Goal: Task Accomplishment & Management: Manage account settings

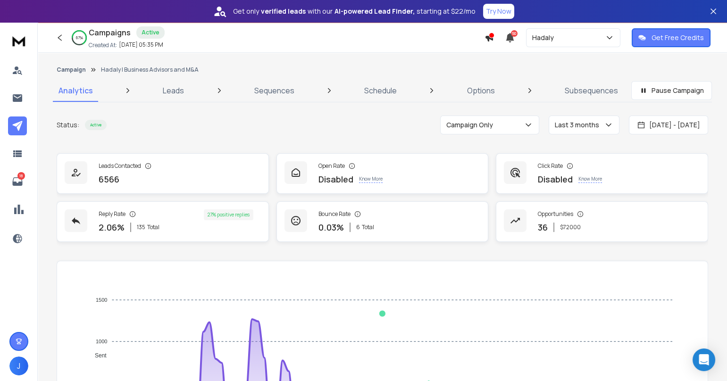
click at [417, 50] on div "67 % Campaigns Active Created At: [DATE] 05:35 PM 50 Hadaly Get Free Credits" at bounding box center [363, 38] width 727 height 30
click at [438, 58] on div "Campaign Hadaly | Business Advisors and M&A Analytics Leads Sequences Schedule …" at bounding box center [382, 373] width 689 height 640
click at [426, 42] on div "67 % Campaigns Active Created At: [DATE] 05:35 PM 50 Hadaly Get Free Credits" at bounding box center [363, 38] width 727 height 30
click at [418, 46] on div "67 % Campaigns Active Created At: [DATE] 05:35 PM 50 Hadaly Get Free Credits" at bounding box center [363, 38] width 727 height 30
click at [404, 62] on div "Campaign [PERSON_NAME] | Business Advisors and M&A" at bounding box center [382, 69] width 659 height 15
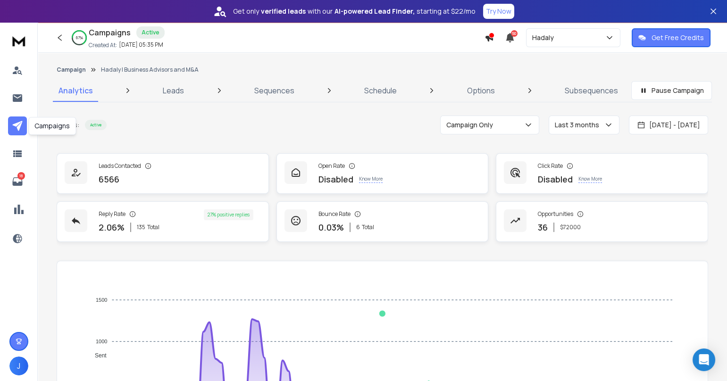
click at [18, 123] on icon at bounding box center [17, 126] width 10 height 10
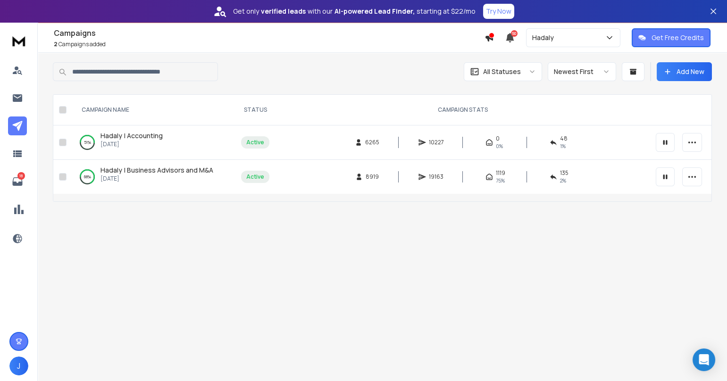
click at [312, 66] on div at bounding box center [218, 71] width 330 height 19
click at [437, 47] on p "2 Campaigns added" at bounding box center [269, 45] width 431 height 8
click at [589, 37] on div "Hadaly" at bounding box center [573, 37] width 82 height 9
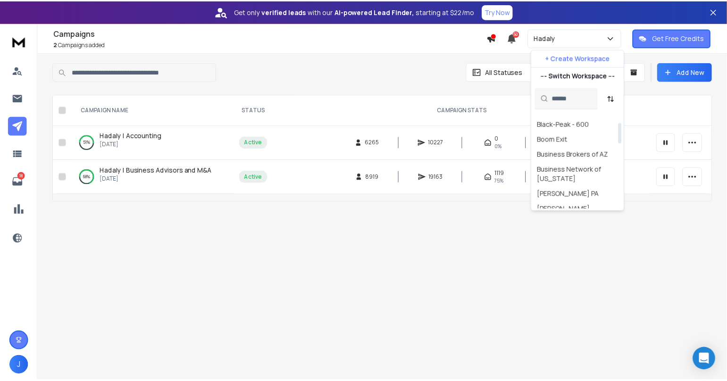
scroll to position [59, 0]
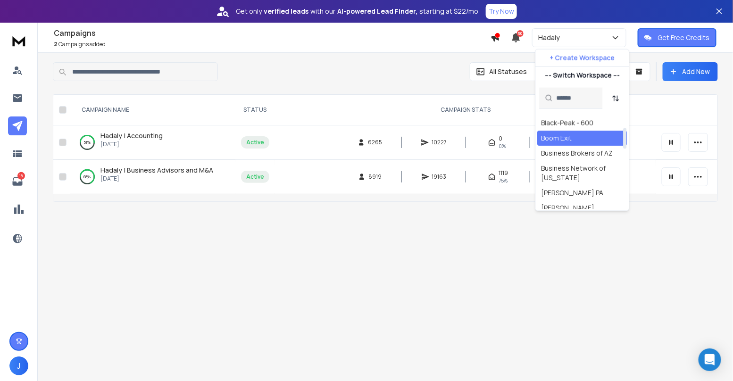
click at [569, 141] on div "Boom Exit" at bounding box center [556, 137] width 31 height 9
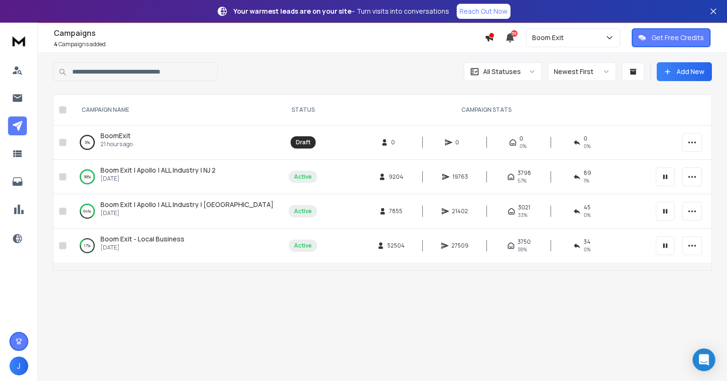
click at [294, 65] on div at bounding box center [218, 71] width 330 height 19
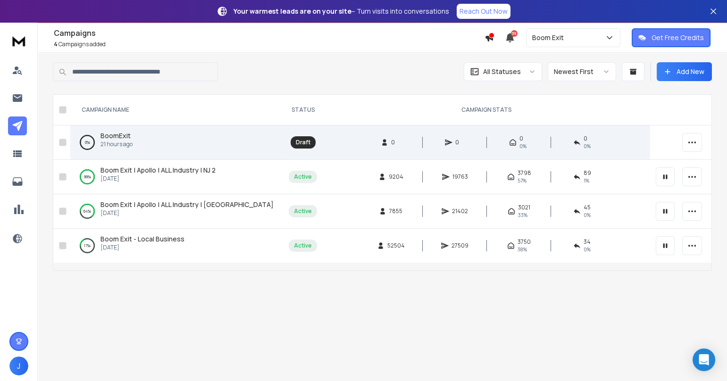
click at [125, 131] on span "BoomExit" at bounding box center [115, 135] width 30 height 9
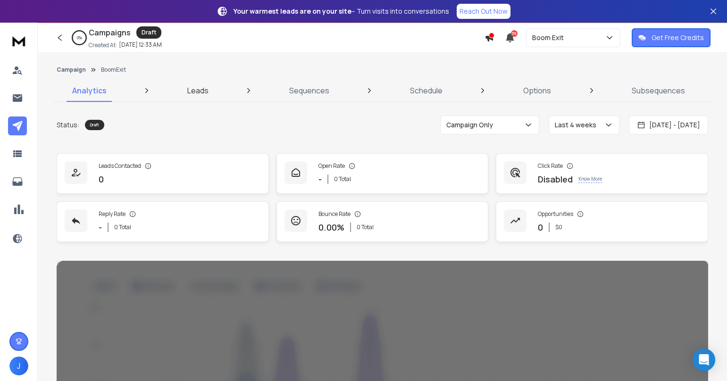
click at [201, 93] on p "Leads" at bounding box center [197, 90] width 21 height 11
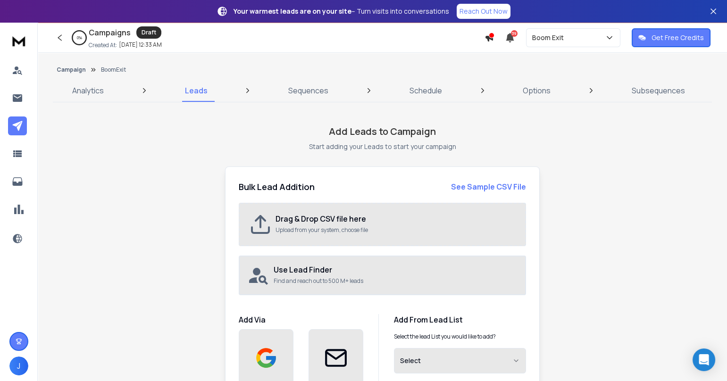
click at [326, 222] on h2 "Drag & Drop CSV file here" at bounding box center [395, 218] width 240 height 11
type input "**********"
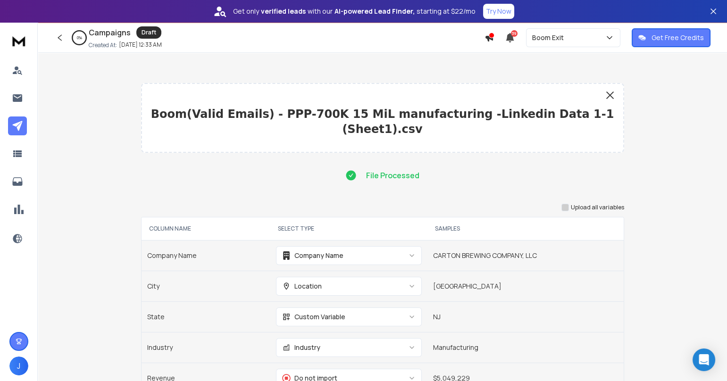
click at [606, 94] on icon at bounding box center [609, 95] width 11 height 11
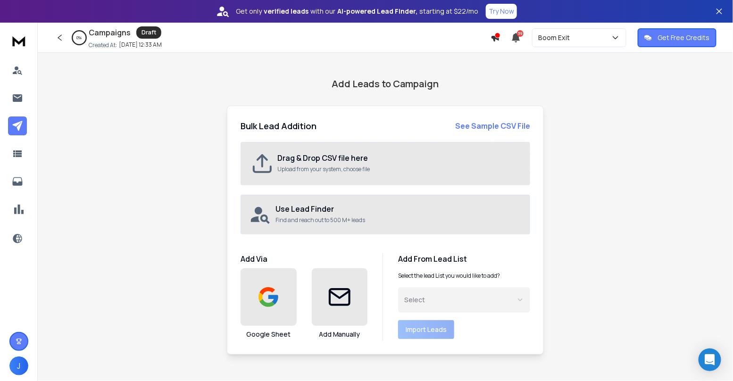
click at [354, 168] on p "Upload from your system, choose file" at bounding box center [398, 170] width 242 height 8
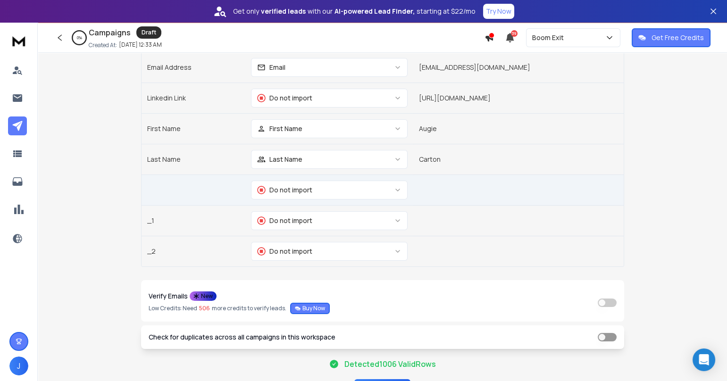
scroll to position [449, 0]
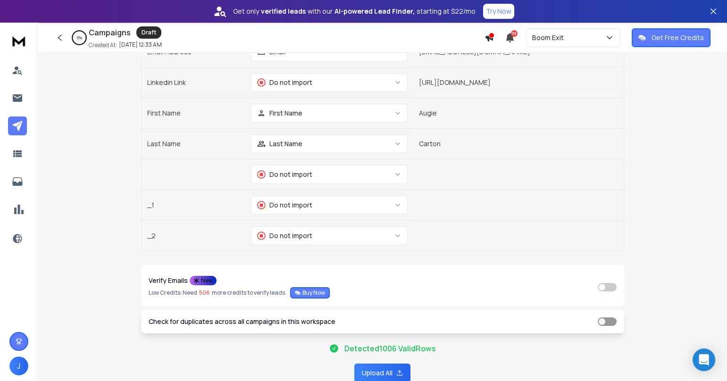
click at [384, 364] on button "Upload All" at bounding box center [382, 373] width 56 height 19
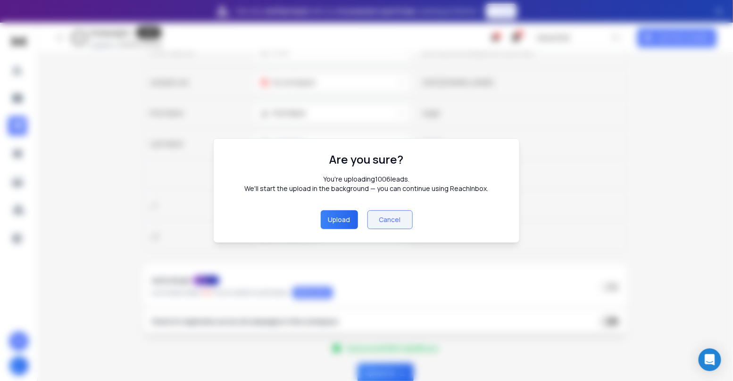
click at [332, 225] on button "Upload" at bounding box center [339, 219] width 37 height 19
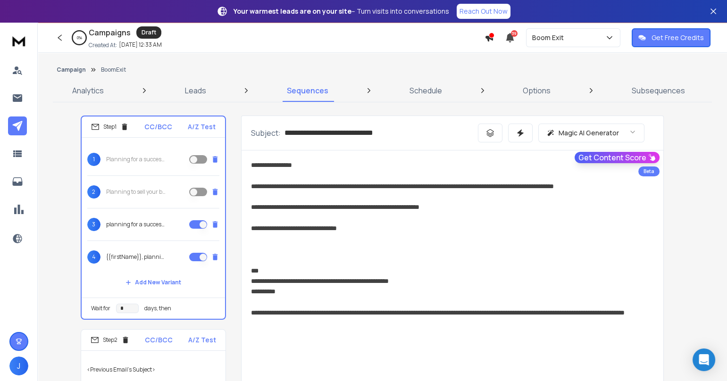
click at [138, 224] on p "planning for a successful exit?" at bounding box center [136, 225] width 60 height 8
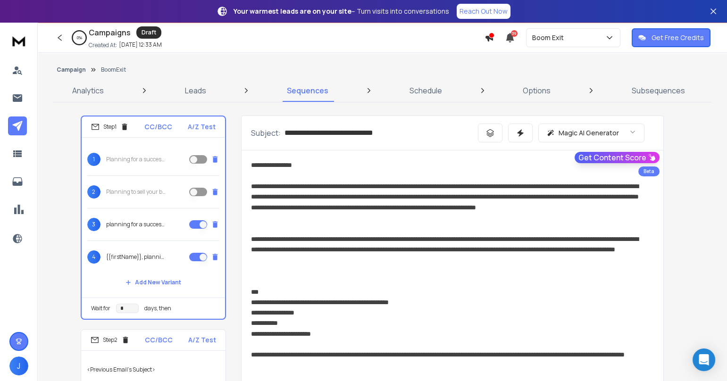
scroll to position [1, 0]
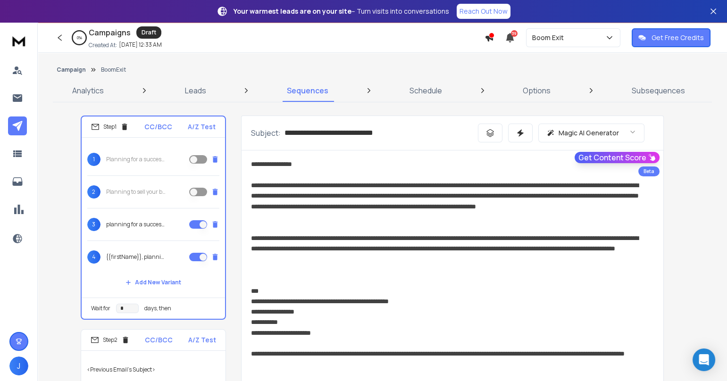
click at [164, 261] on div "4 {{firstName}}, planning for a successful exit?" at bounding box center [126, 256] width 79 height 13
type input "**********"
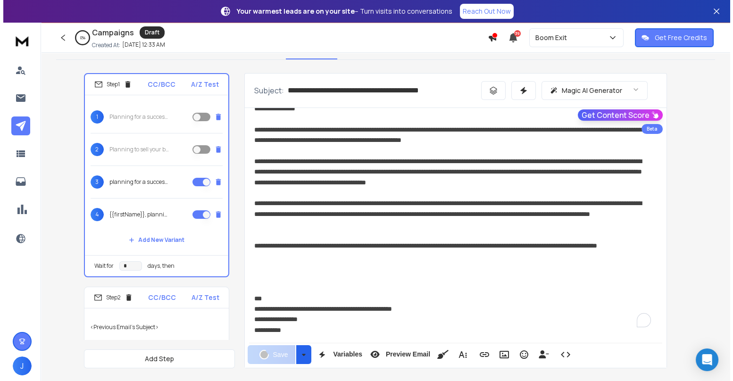
scroll to position [14, 0]
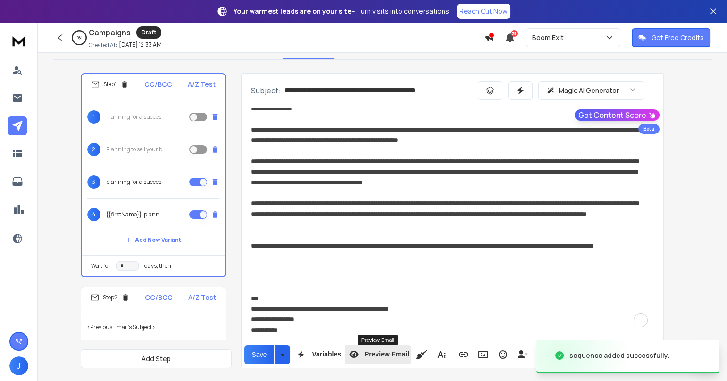
click at [396, 357] on span "Preview Email" at bounding box center [387, 354] width 48 height 8
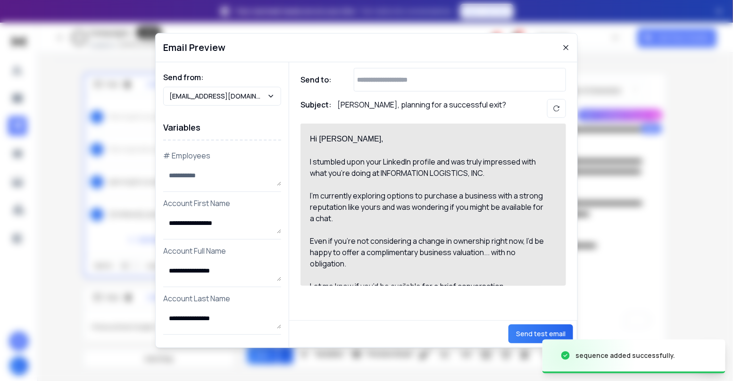
click at [430, 82] on input at bounding box center [460, 79] width 206 height 17
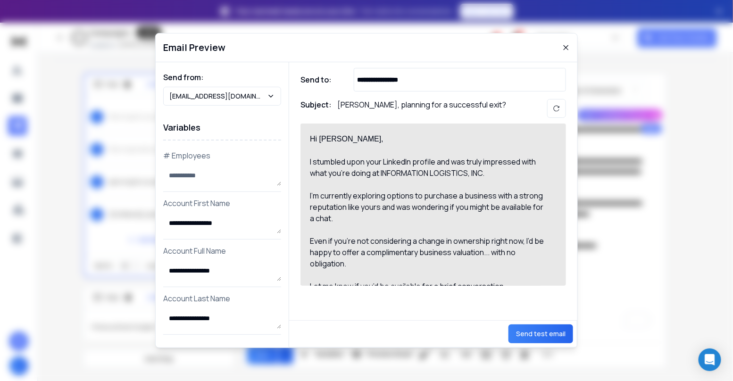
type input "**********"
click at [525, 335] on button "Send test email" at bounding box center [540, 333] width 65 height 19
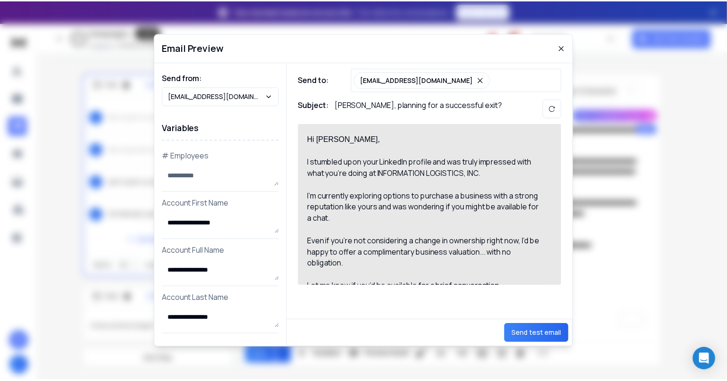
scroll to position [130, 0]
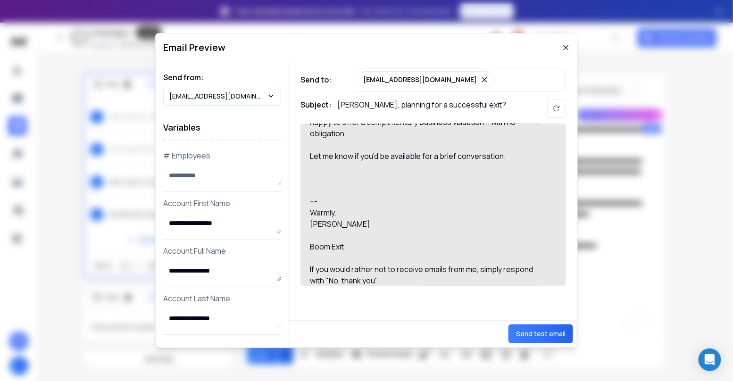
click at [566, 48] on icon at bounding box center [566, 47] width 5 height 5
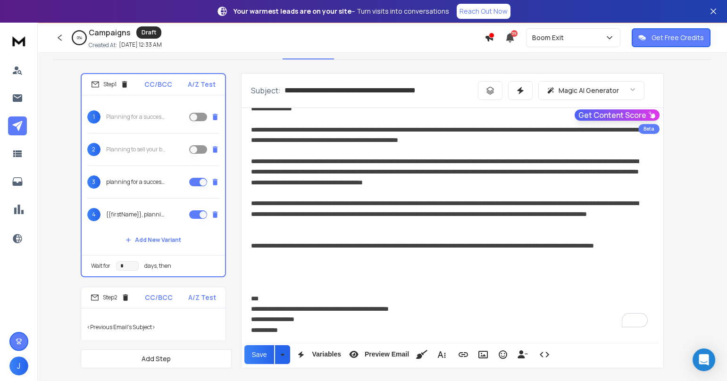
scroll to position [65, 0]
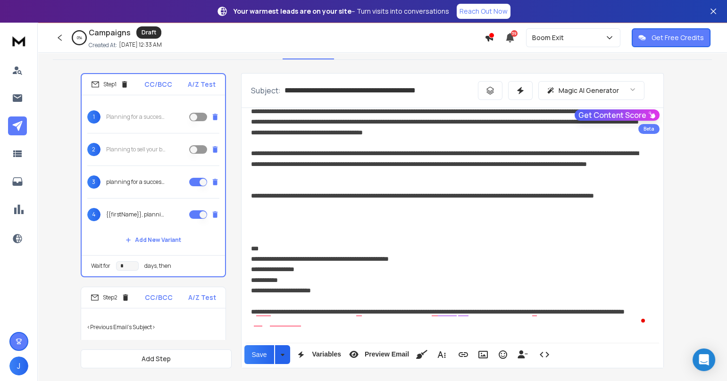
click at [281, 279] on div "**********" at bounding box center [449, 280] width 397 height 10
click at [348, 291] on div "**********" at bounding box center [449, 290] width 397 height 10
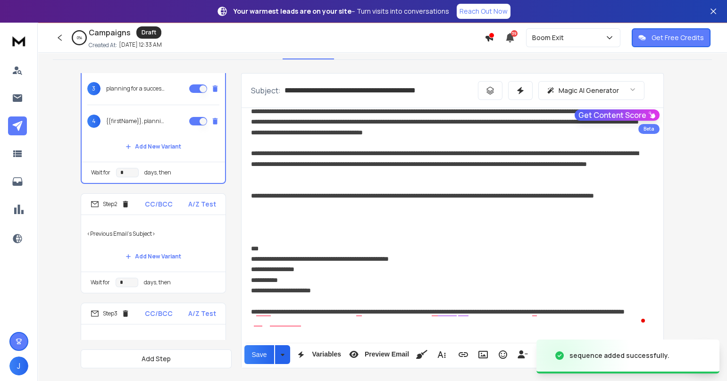
scroll to position [117, 0]
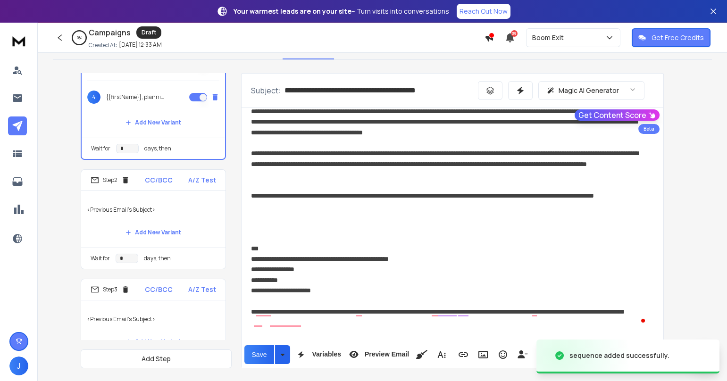
click at [170, 209] on p "<Previous Email's Subject>" at bounding box center [153, 210] width 133 height 26
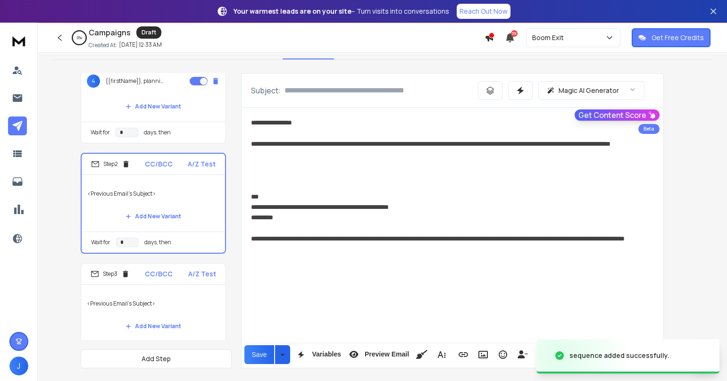
scroll to position [134, 0]
click at [148, 301] on p "<Previous Email's Subject>" at bounding box center [153, 303] width 133 height 26
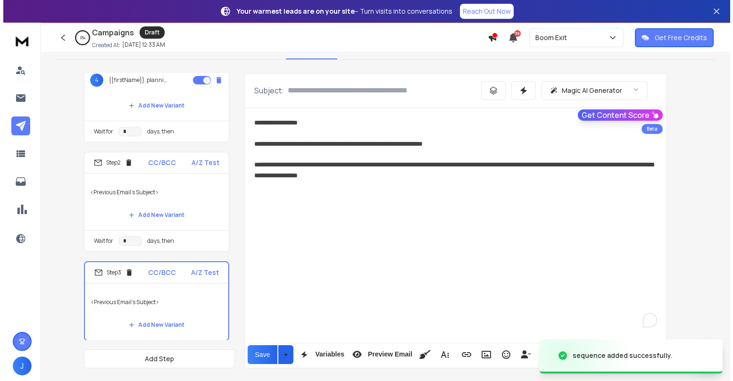
scroll to position [0, 0]
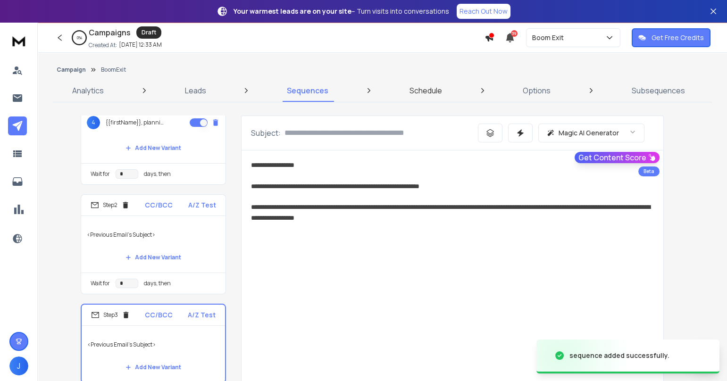
click at [436, 95] on p "Schedule" at bounding box center [425, 90] width 33 height 11
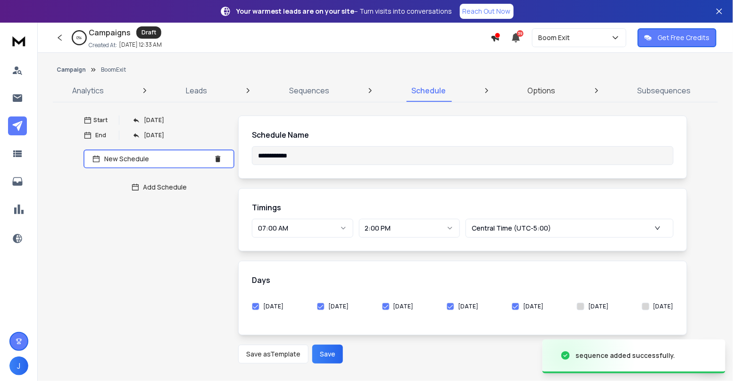
click at [551, 92] on p "Options" at bounding box center [542, 90] width 28 height 11
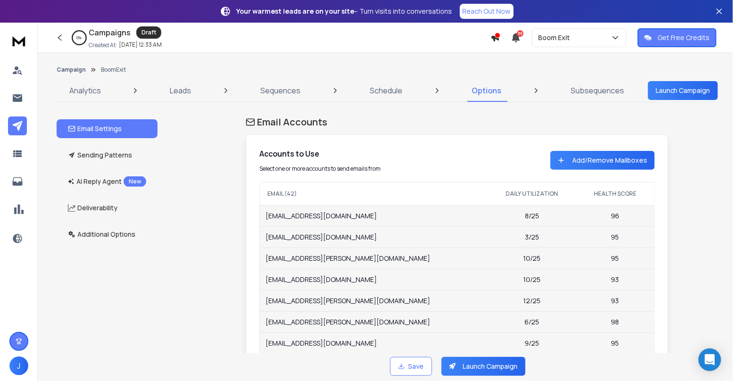
click at [686, 136] on div "Email Accounts Accounts to Use Select one or more accounts to send emails from …" at bounding box center [463, 235] width 580 height 238
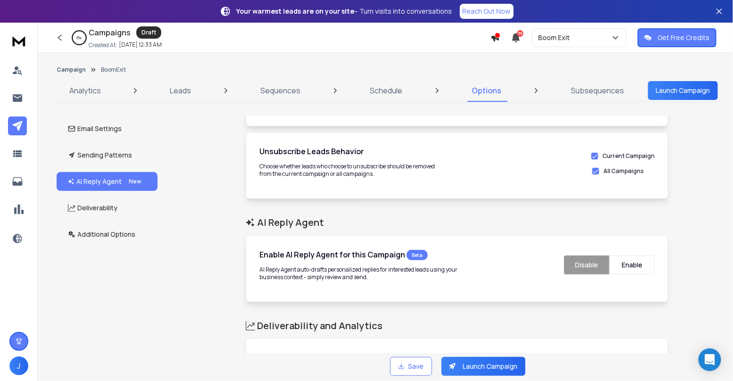
scroll to position [993, 0]
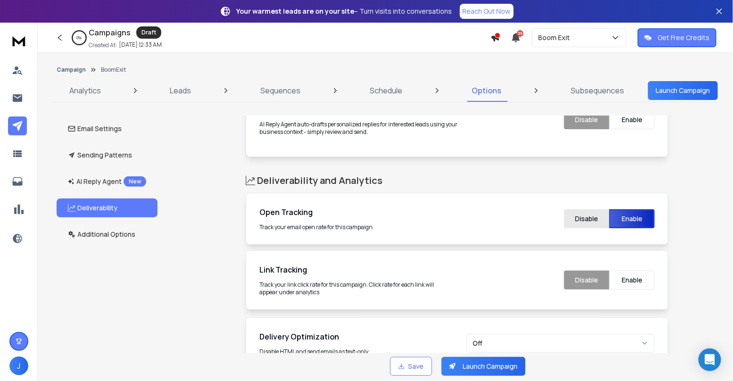
click at [583, 218] on button "Disable" at bounding box center [586, 218] width 45 height 19
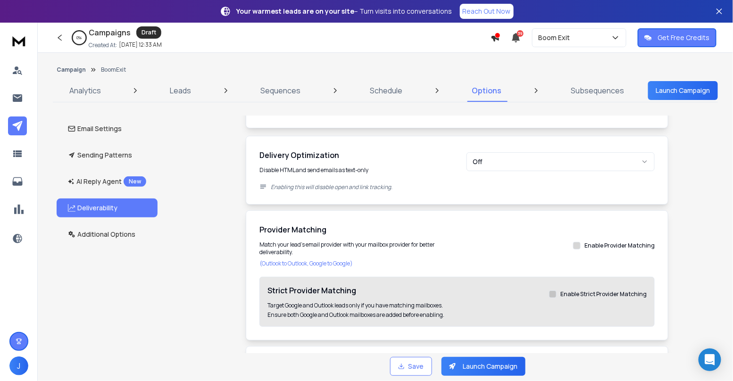
scroll to position [1056, 0]
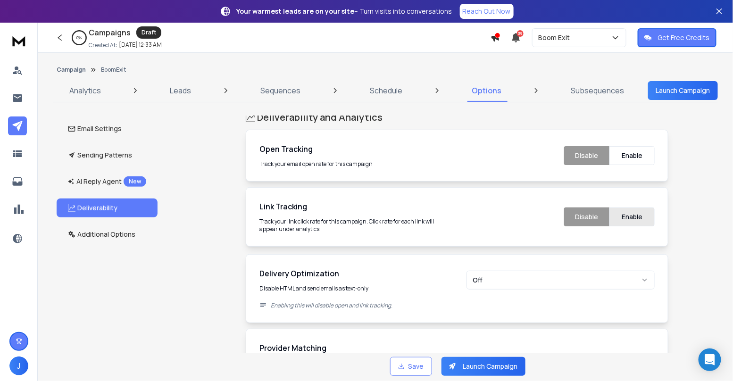
click at [620, 216] on button "Enable" at bounding box center [631, 217] width 45 height 19
click at [627, 158] on button "Enable" at bounding box center [631, 155] width 45 height 19
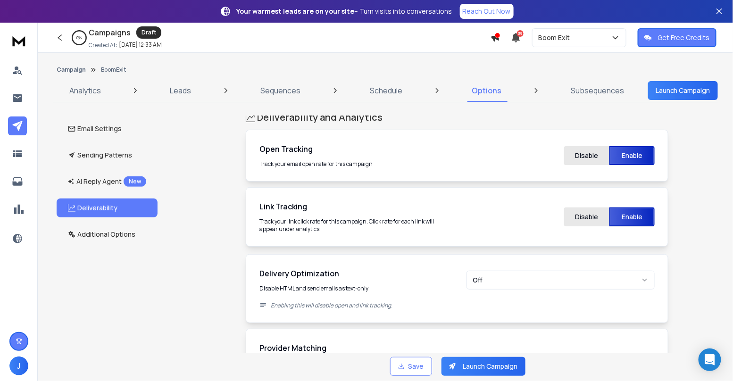
click at [584, 216] on button "Disable" at bounding box center [586, 217] width 45 height 19
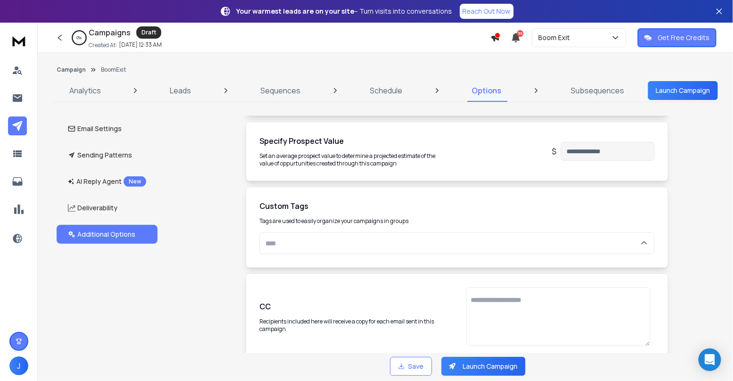
scroll to position [1948, 0]
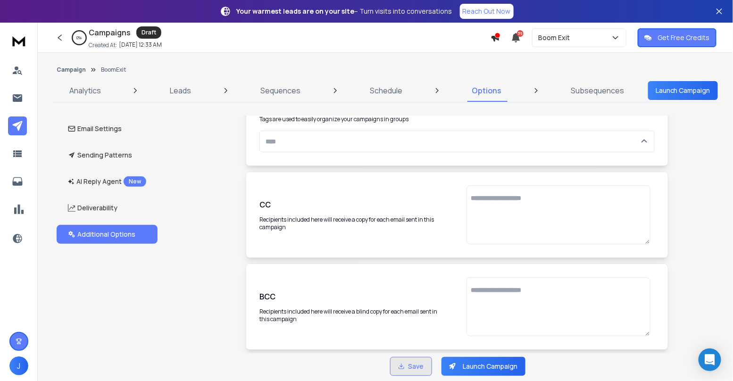
click at [403, 367] on icon "submit" at bounding box center [401, 366] width 7 height 7
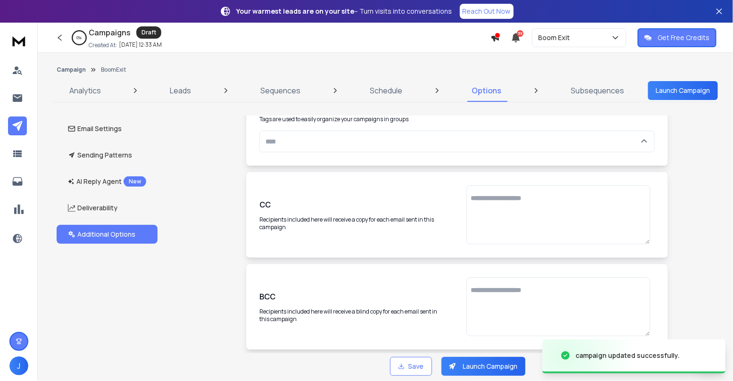
click at [484, 366] on button "Launch Campaign" at bounding box center [483, 366] width 84 height 19
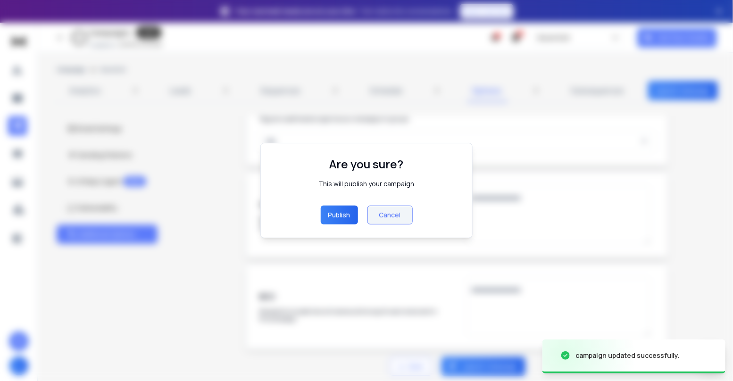
click at [348, 218] on button "Publish" at bounding box center [339, 215] width 37 height 19
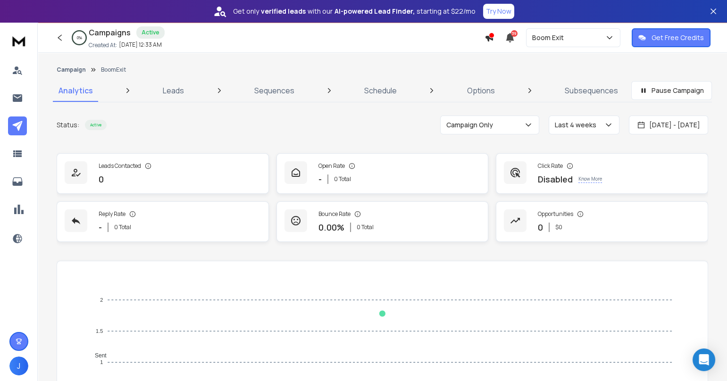
click at [417, 42] on div "0 % Campaigns Active Created At: Sep 09, 2025, 12:33 AM 39 Boom Exit Get Free C…" at bounding box center [363, 38] width 727 height 30
